Goal: Information Seeking & Learning: Find contact information

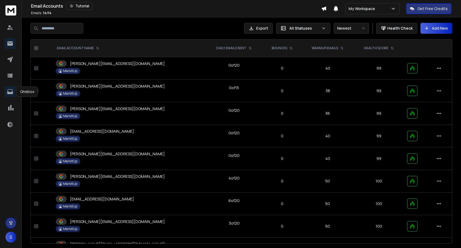
click at [12, 91] on icon at bounding box center [10, 91] width 7 height 7
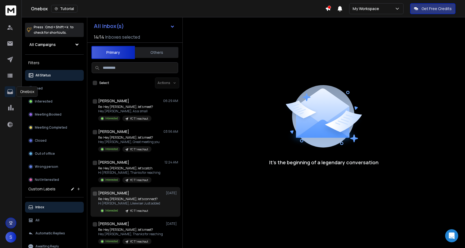
click at [141, 196] on div "[PERSON_NAME] He [DATE] Re: Hey [PERSON_NAME], let's connect? Hi [PERSON_NAME],…" at bounding box center [138, 201] width 80 height 23
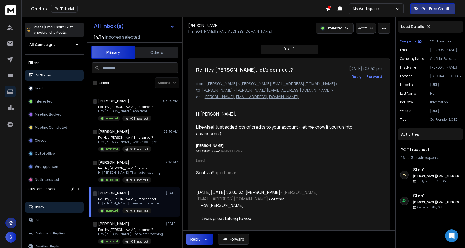
click at [263, 130] on div "Likewise! Just added lots of credits to your account - let me know if you run i…" at bounding box center [275, 130] width 159 height 13
click at [263, 129] on div "Likewise! Just added lots of credits to your account - let me know if you run i…" at bounding box center [275, 130] width 159 height 13
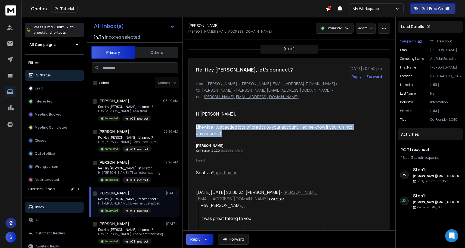
click at [263, 129] on div "Likewise! Just added lots of credits to your account - let me know if you run i…" at bounding box center [275, 130] width 159 height 13
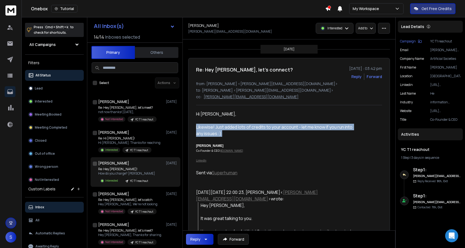
scroll to position [403, 0]
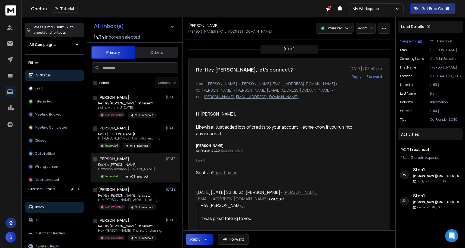
click at [136, 166] on p "Re: Hey [PERSON_NAME]!" at bounding box center [126, 165] width 57 height 4
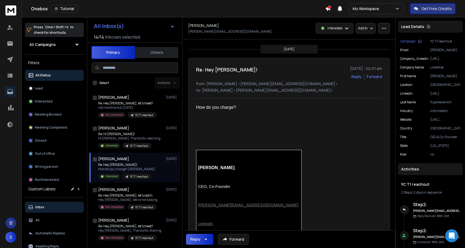
click at [224, 111] on div "How do you charge?" at bounding box center [275, 107] width 159 height 7
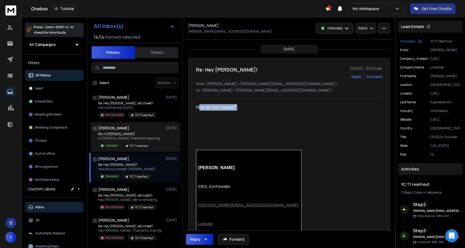
click at [130, 132] on div "[PERSON_NAME] [DATE] Re: Hi [PERSON_NAME]! Hi [PERSON_NAME]. Thanks for reachin…" at bounding box center [138, 136] width 80 height 23
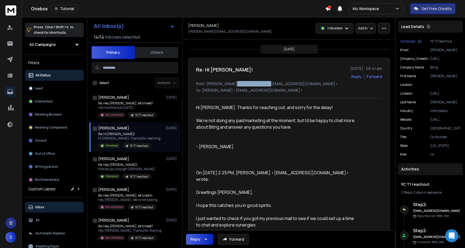
drag, startPoint x: 229, startPoint y: 83, endPoint x: 258, endPoint y: 84, distance: 29.4
click at [258, 84] on p "from: [PERSON_NAME] <[PERSON_NAME][EMAIL_ADDRESS][DOMAIN_NAME]>" at bounding box center [289, 83] width 186 height 5
copy p "[PERSON_NAME][EMAIL_ADDRESS][DOMAIN_NAME]"
drag, startPoint x: 229, startPoint y: 91, endPoint x: 275, endPoint y: 90, distance: 46.8
click at [275, 90] on p "to: [PERSON_NAME] <[EMAIL_ADDRESS][DOMAIN_NAME]>" at bounding box center [289, 90] width 186 height 5
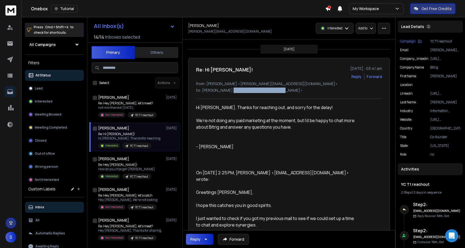
copy p "[EMAIL_ADDRESS][DOMAIN_NAME]"
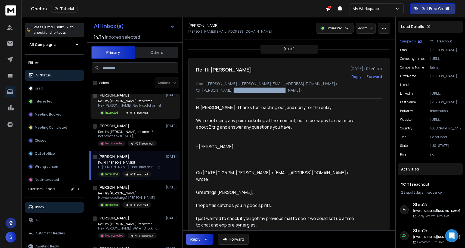
scroll to position [355, 0]
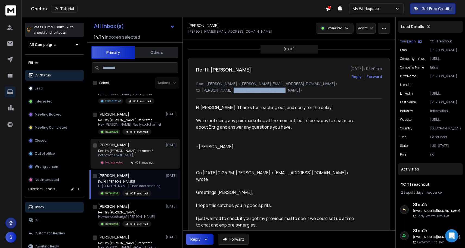
click at [128, 143] on h1 "[PERSON_NAME]" at bounding box center [113, 144] width 31 height 5
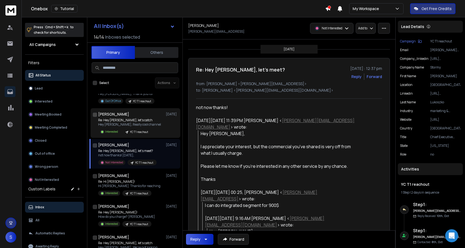
click at [136, 118] on p "Re: Hey [PERSON_NAME], let's catch" at bounding box center [129, 120] width 63 height 4
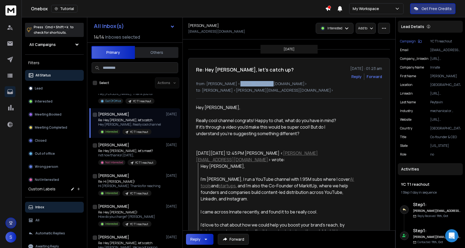
drag, startPoint x: 233, startPoint y: 84, endPoint x: 262, endPoint y: 83, distance: 28.8
click at [262, 83] on p "from: [PERSON_NAME] <[EMAIL_ADDRESS][DOMAIN_NAME]>" at bounding box center [289, 83] width 186 height 5
copy p "[EMAIL_ADDRESS][DOMAIN_NAME]"
drag, startPoint x: 206, startPoint y: 84, endPoint x: 229, endPoint y: 84, distance: 22.6
click at [229, 84] on p "from: [PERSON_NAME] <[EMAIL_ADDRESS][DOMAIN_NAME]>" at bounding box center [289, 83] width 186 height 5
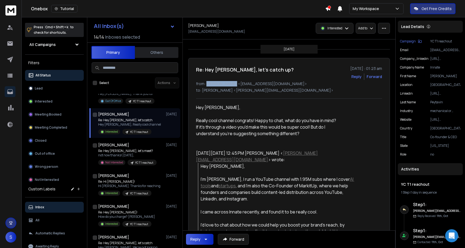
copy p "[PERSON_NAME]"
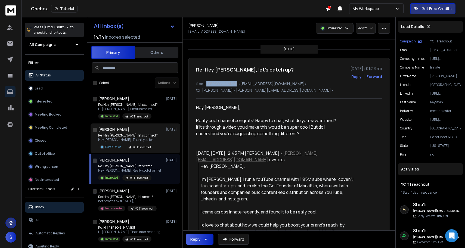
scroll to position [307, 0]
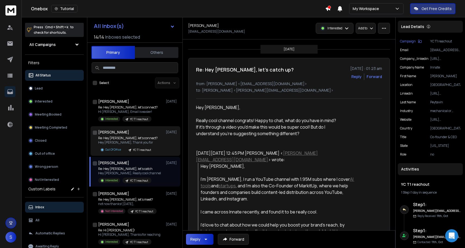
click at [129, 138] on p "Re: Hey [PERSON_NAME], let's connect?" at bounding box center [128, 138] width 60 height 4
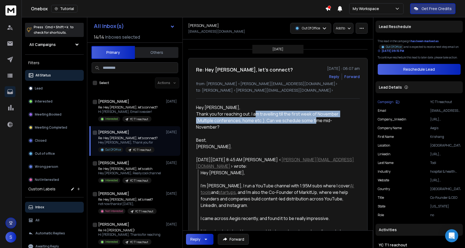
drag, startPoint x: 257, startPoint y: 113, endPoint x: 317, endPoint y: 122, distance: 61.2
click at [317, 122] on div "Thank you for reaching out. I am travelling till the first week of November (Mu…" at bounding box center [275, 121] width 159 height 20
click at [318, 123] on div "Thank you for reaching out. I am travelling till the first week of November (Mu…" at bounding box center [275, 121] width 159 height 20
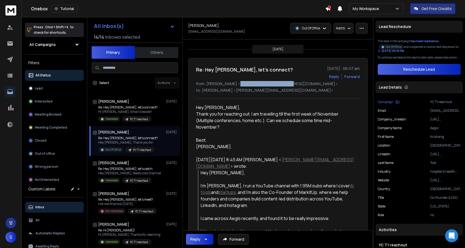
drag, startPoint x: 232, startPoint y: 85, endPoint x: 277, endPoint y: 85, distance: 44.9
click at [277, 85] on p "from: [PERSON_NAME] <[PERSON_NAME][EMAIL_ADDRESS][DOMAIN_NAME]>" at bounding box center [278, 83] width 164 height 5
copy p "[EMAIL_ADDRESS][DOMAIN_NAME]"
drag, startPoint x: 228, startPoint y: 90, endPoint x: 265, endPoint y: 92, distance: 37.8
click at [265, 92] on p "to: [PERSON_NAME] <[PERSON_NAME][EMAIL_ADDRESS][DOMAIN_NAME]>" at bounding box center [278, 90] width 164 height 5
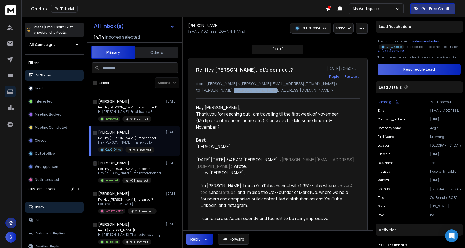
copy p "[PERSON_NAME][EMAIL_ADDRESS][DOMAIN_NAME]"
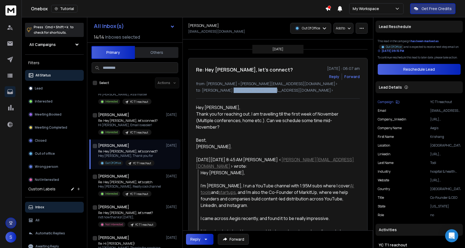
scroll to position [290, 0]
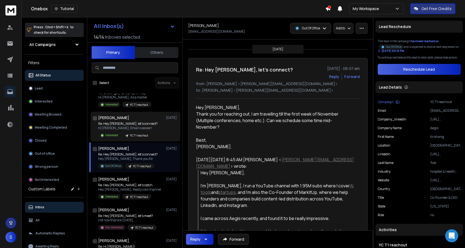
click at [120, 122] on p "Re: Hey [PERSON_NAME], let's connect?" at bounding box center [128, 124] width 60 height 4
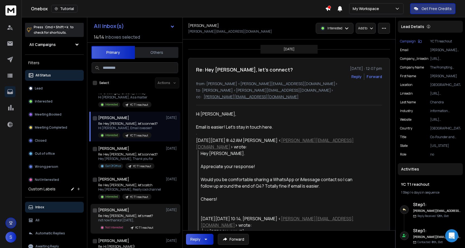
click at [138, 210] on div "[PERSON_NAME] [DATE]" at bounding box center [138, 209] width 80 height 5
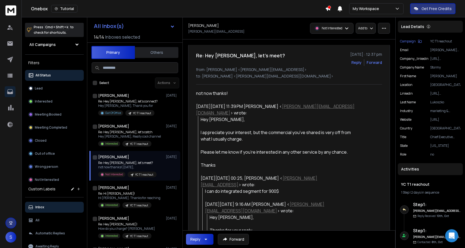
scroll to position [0, 0]
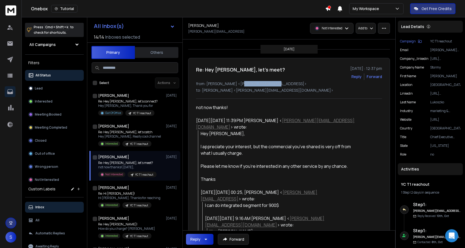
drag, startPoint x: 239, startPoint y: 83, endPoint x: 270, endPoint y: 84, distance: 30.7
click at [270, 84] on p "from: [PERSON_NAME] <[PERSON_NAME][EMAIL_ADDRESS]>" at bounding box center [289, 83] width 186 height 5
copy p "[PERSON_NAME][EMAIL_ADDRESS]"
copy p "[PERSON_NAME][EMAIL_ADDRESS][DOMAIN_NAME]"
drag, startPoint x: 228, startPoint y: 89, endPoint x: 277, endPoint y: 91, distance: 48.7
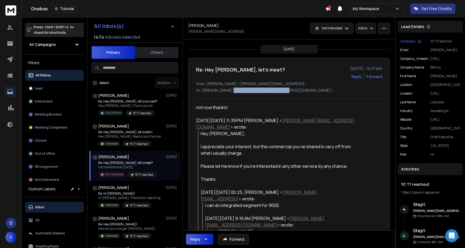
click at [277, 91] on p "to: [PERSON_NAME] <[PERSON_NAME][EMAIL_ADDRESS][DOMAIN_NAME]>" at bounding box center [289, 90] width 186 height 5
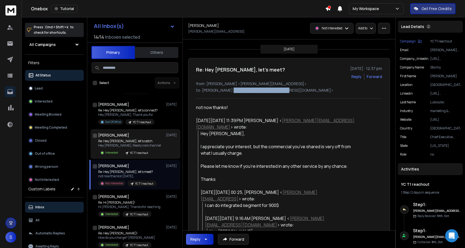
scroll to position [327, 0]
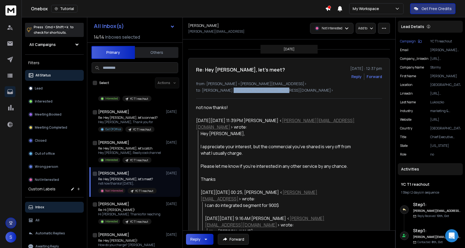
drag, startPoint x: 106, startPoint y: 144, endPoint x: 114, endPoint y: 136, distance: 11.7
click at [106, 144] on h1 "[PERSON_NAME]" at bounding box center [113, 142] width 31 height 5
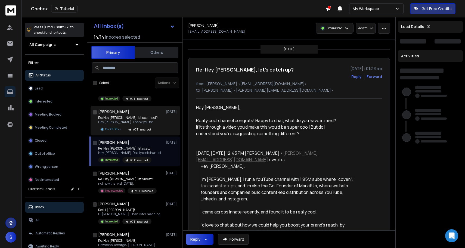
click at [119, 119] on p "Re: Hey [PERSON_NAME], let's connect?" at bounding box center [128, 118] width 60 height 4
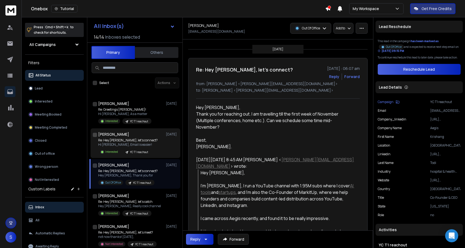
scroll to position [271, 0]
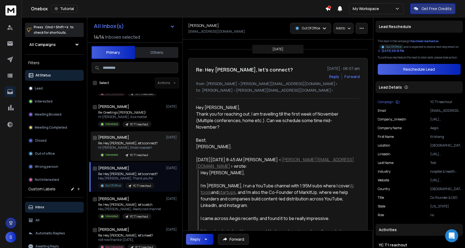
click at [159, 144] on div "Re: Hey [PERSON_NAME], let's connect? Hi [PERSON_NAME], Email is easier! Intere…" at bounding box center [138, 149] width 80 height 17
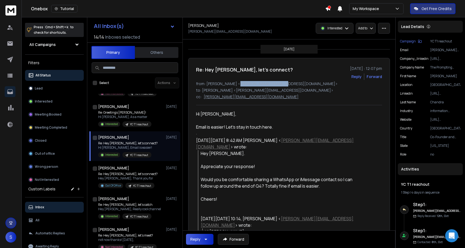
drag, startPoint x: 234, startPoint y: 83, endPoint x: 278, endPoint y: 85, distance: 43.6
click at [278, 85] on p "from: [PERSON_NAME] <[PERSON_NAME][EMAIL_ADDRESS][DOMAIN_NAME]>" at bounding box center [289, 83] width 186 height 5
copy p "[PERSON_NAME][EMAIL_ADDRESS][DOMAIN_NAME]"
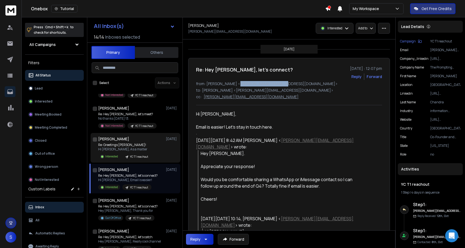
scroll to position [234, 0]
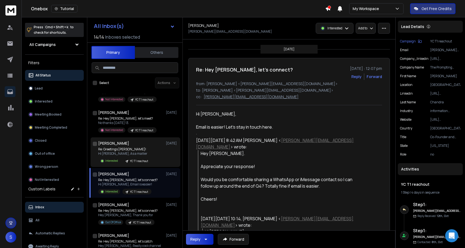
click at [132, 150] on p "Re: Greetings [PERSON_NAME]!" at bounding box center [124, 149] width 53 height 4
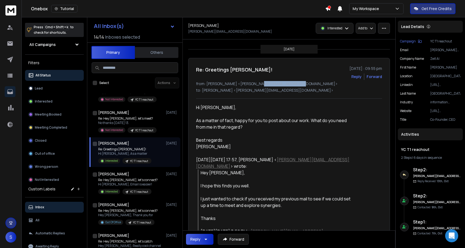
drag, startPoint x: 254, startPoint y: 85, endPoint x: 291, endPoint y: 83, distance: 37.3
click at [291, 83] on p "from: [PERSON_NAME] <[PERSON_NAME][EMAIL_ADDRESS][DOMAIN_NAME]>" at bounding box center [289, 83] width 186 height 5
copy p "[PERSON_NAME][EMAIL_ADDRESS][DOMAIN_NAME]"
click at [232, 125] on div "As a matter of fact, happy for you to post about our work. What do you need fro…" at bounding box center [275, 123] width 159 height 13
drag, startPoint x: 228, startPoint y: 90, endPoint x: 276, endPoint y: 90, distance: 47.8
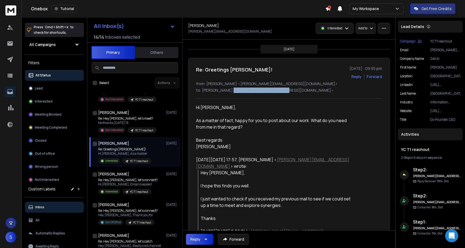
click at [276, 90] on p "to: [PERSON_NAME] <[PERSON_NAME][EMAIL_ADDRESS][DOMAIN_NAME]>" at bounding box center [289, 90] width 186 height 5
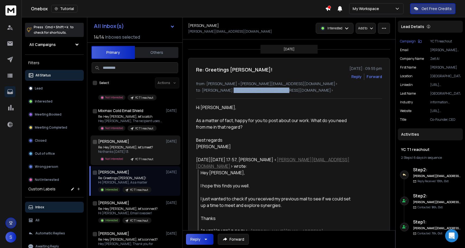
scroll to position [201, 0]
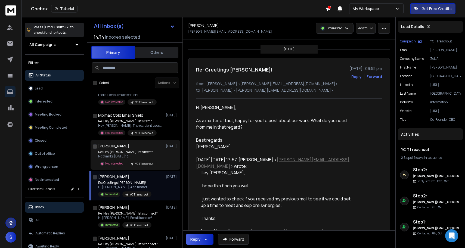
click at [114, 153] on p "Re: Hey [PERSON_NAME], let's meet?" at bounding box center [127, 152] width 58 height 4
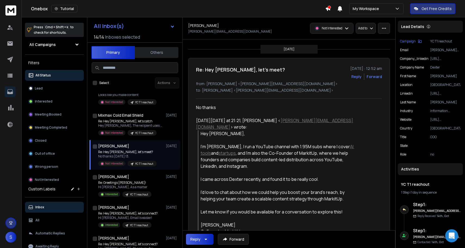
click at [243, 82] on p "from: [PERSON_NAME] <[PERSON_NAME][EMAIL_ADDRESS][DOMAIN_NAME]>" at bounding box center [289, 83] width 186 height 5
drag, startPoint x: 243, startPoint y: 82, endPoint x: 281, endPoint y: 82, distance: 38.9
click at [281, 82] on p "from: [PERSON_NAME] <[PERSON_NAME][EMAIL_ADDRESS][DOMAIN_NAME]>" at bounding box center [289, 83] width 186 height 5
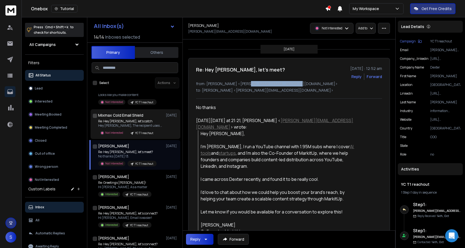
click at [124, 122] on p "Re: Hey [PERSON_NAME], let's catch" at bounding box center [130, 121] width 65 height 4
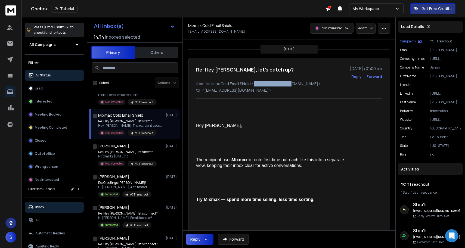
drag, startPoint x: 254, startPoint y: 84, endPoint x: 289, endPoint y: 83, distance: 35.1
click at [289, 83] on p "from: Mixmax Cold Email Shield <[EMAIL_ADDRESS][DOMAIN_NAME]>" at bounding box center [289, 83] width 186 height 5
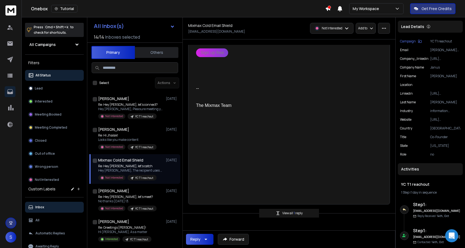
scroll to position [149, 0]
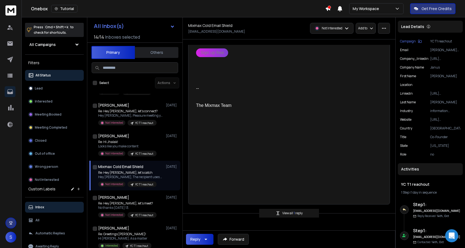
click at [282, 213] on p "View all 1 reply" at bounding box center [292, 213] width 20 height 4
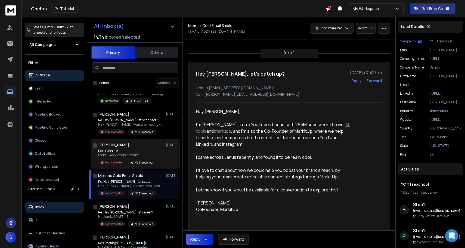
scroll to position [133, 0]
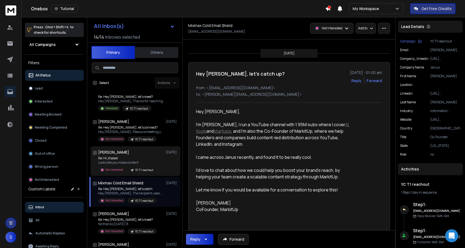
click at [115, 160] on p "Re: Hi Jhalak!" at bounding box center [127, 158] width 58 height 4
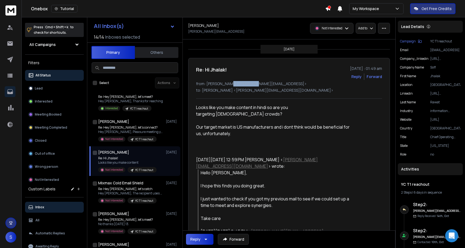
drag, startPoint x: 226, startPoint y: 84, endPoint x: 247, endPoint y: 84, distance: 20.4
click at [247, 84] on p "from: [PERSON_NAME] <[PERSON_NAME][EMAIL_ADDRESS]>" at bounding box center [289, 83] width 186 height 5
click at [247, 118] on div "Looks like you make content in hindi so are you targeting [DEMOGRAPHIC_DATA] cr…" at bounding box center [275, 127] width 159 height 46
drag, startPoint x: 245, startPoint y: 84, endPoint x: 226, endPoint y: 84, distance: 18.8
click at [226, 84] on p "from: [PERSON_NAME] <[PERSON_NAME][EMAIL_ADDRESS]>" at bounding box center [289, 83] width 186 height 5
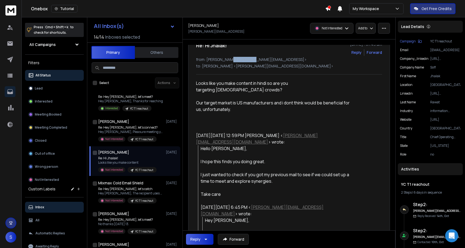
scroll to position [0, 0]
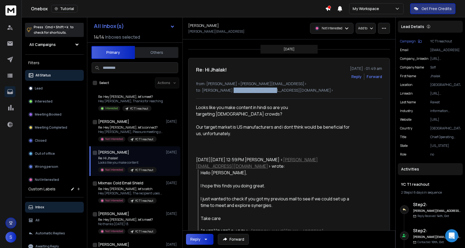
drag, startPoint x: 228, startPoint y: 91, endPoint x: 265, endPoint y: 92, distance: 36.7
click at [265, 92] on p "to: [PERSON_NAME] <[PERSON_NAME][EMAIL_ADDRESS][DOMAIN_NAME]>" at bounding box center [289, 90] width 186 height 5
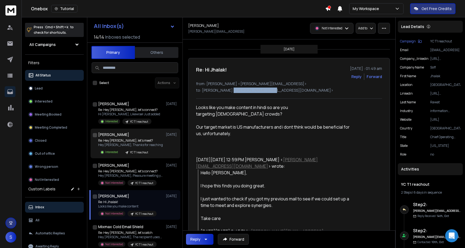
scroll to position [71, 0]
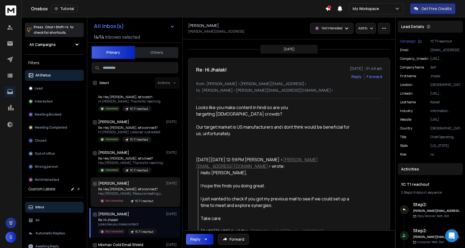
click at [125, 182] on div "[PERSON_NAME] [DATE]" at bounding box center [138, 183] width 80 height 5
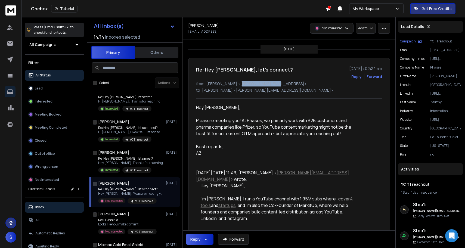
drag, startPoint x: 234, startPoint y: 84, endPoint x: 266, endPoint y: 84, distance: 31.3
click at [266, 84] on p "from: [PERSON_NAME] <[PERSON_NAME][EMAIL_ADDRESS]>" at bounding box center [289, 83] width 186 height 5
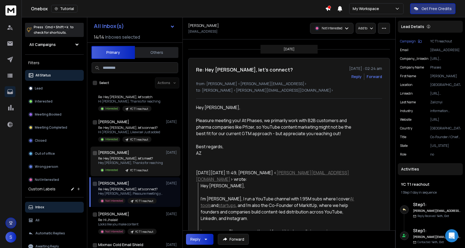
click at [123, 160] on p "Re: Hey [PERSON_NAME], let's meet?" at bounding box center [130, 158] width 65 height 4
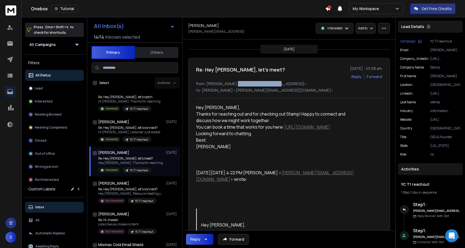
drag, startPoint x: 231, startPoint y: 83, endPoint x: 268, endPoint y: 84, distance: 36.4
click at [268, 84] on p "from: [PERSON_NAME] <[PERSON_NAME][EMAIL_ADDRESS]>" at bounding box center [289, 83] width 186 height 5
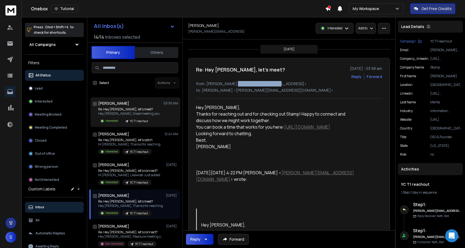
scroll to position [0, 0]
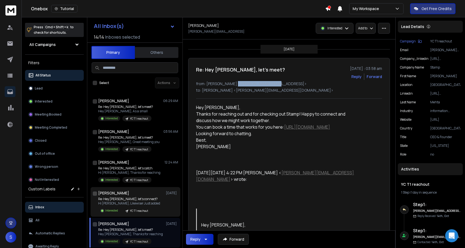
click at [120, 198] on p "Re: Hey [PERSON_NAME], let's connect?" at bounding box center [129, 199] width 62 height 4
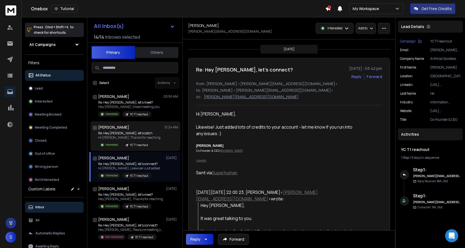
scroll to position [22, 0]
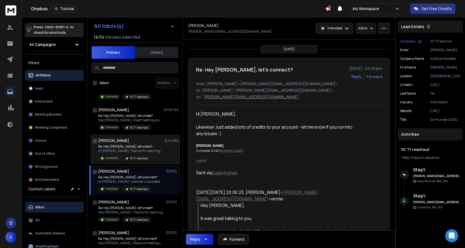
click at [125, 145] on p "Re: Hey [PERSON_NAME], let's catch" at bounding box center [129, 146] width 62 height 4
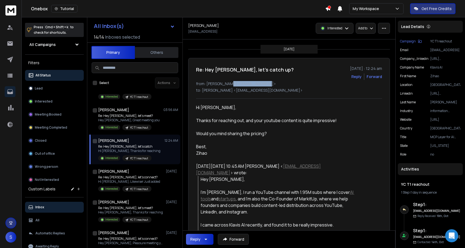
drag, startPoint x: 225, startPoint y: 83, endPoint x: 256, endPoint y: 83, distance: 31.5
click at [256, 83] on p "from: [PERSON_NAME] <[EMAIL_ADDRESS]>" at bounding box center [289, 83] width 186 height 5
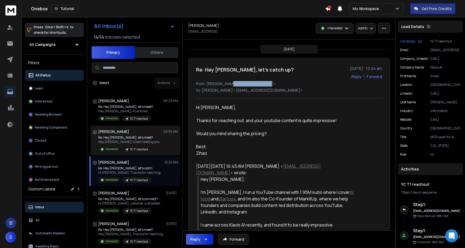
click at [125, 140] on p "Hey [PERSON_NAME], Great meeting you" at bounding box center [128, 142] width 61 height 4
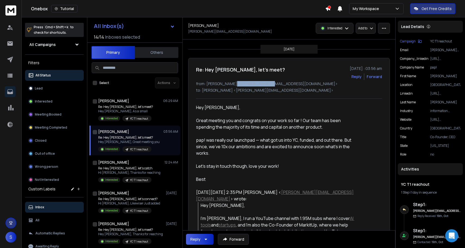
drag, startPoint x: 232, startPoint y: 82, endPoint x: 266, endPoint y: 83, distance: 34.0
click at [266, 83] on p "from: [PERSON_NAME] <[PERSON_NAME][EMAIL_ADDRESS][DOMAIN_NAME]>" at bounding box center [289, 83] width 186 height 5
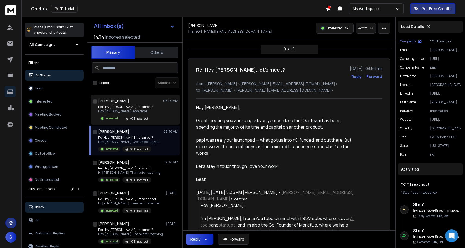
click at [114, 105] on p "Re: Hey [PERSON_NAME], let's meet?" at bounding box center [125, 107] width 55 height 4
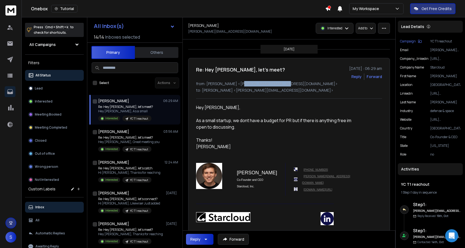
drag, startPoint x: 236, startPoint y: 83, endPoint x: 273, endPoint y: 84, distance: 37.8
click at [273, 84] on p "from: [PERSON_NAME] <[PERSON_NAME][EMAIL_ADDRESS][DOMAIN_NAME]>" at bounding box center [289, 83] width 186 height 5
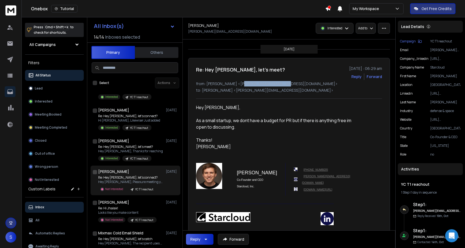
scroll to position [86, 0]
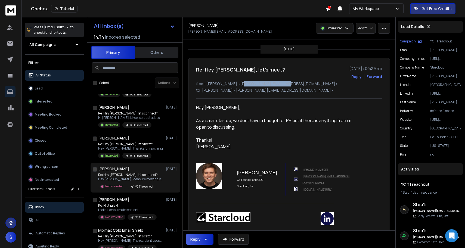
click at [135, 168] on div "[PERSON_NAME] [DATE]" at bounding box center [138, 168] width 80 height 5
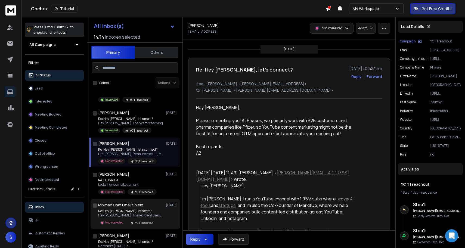
scroll to position [118, 0]
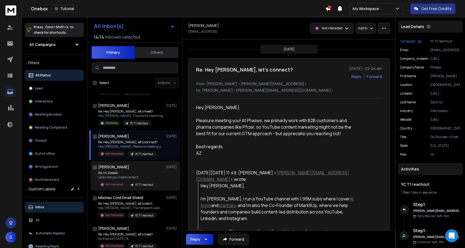
click at [143, 175] on p "Looks like you make content" at bounding box center [127, 177] width 58 height 4
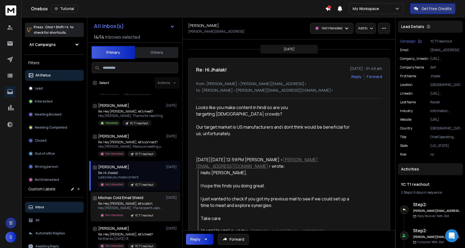
click at [130, 199] on h1 "Mixmax Cold Email Shield" at bounding box center [120, 197] width 45 height 5
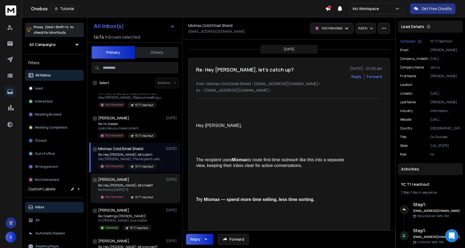
scroll to position [170, 0]
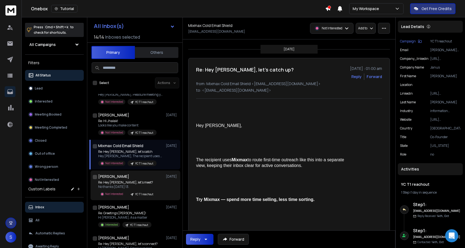
click at [144, 181] on p "Re: Hey [PERSON_NAME], let's meet?" at bounding box center [127, 182] width 58 height 4
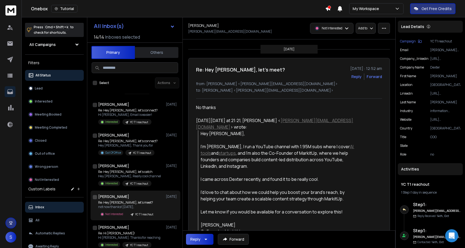
scroll to position [317, 0]
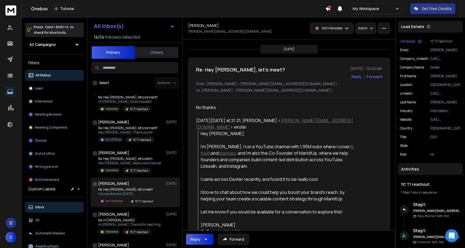
click at [140, 187] on div "[PERSON_NAME] [DATE] Re: Hey [PERSON_NAME], let's meet? not now thanks! [DATE],…" at bounding box center [138, 192] width 80 height 23
